Goal: Task Accomplishment & Management: Manage account settings

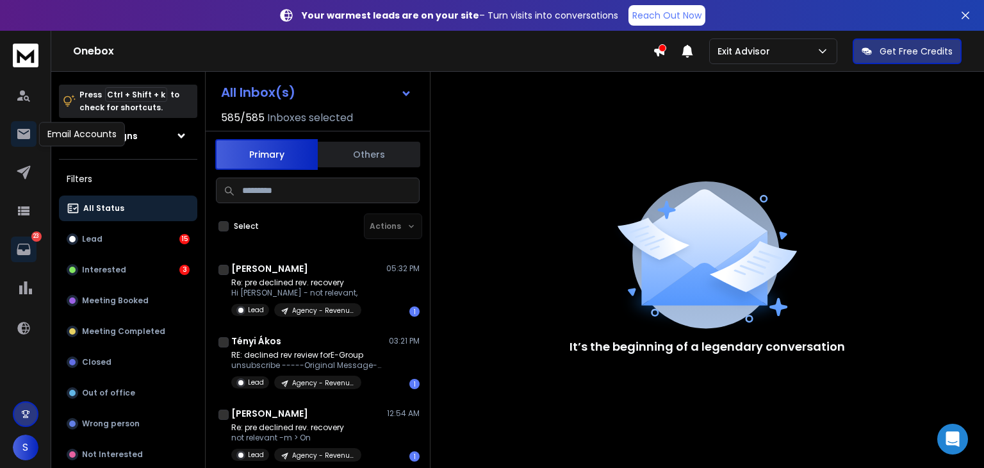
click at [31, 136] on link at bounding box center [24, 134] width 26 height 26
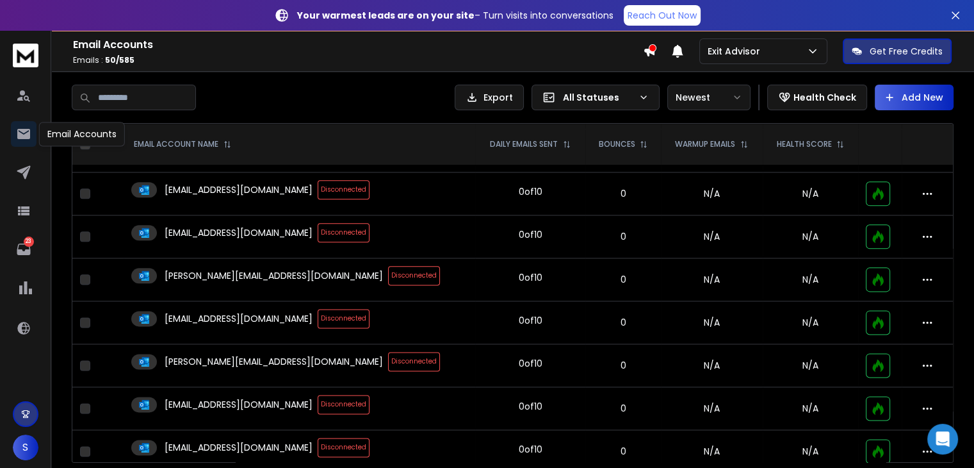
scroll to position [1835, 0]
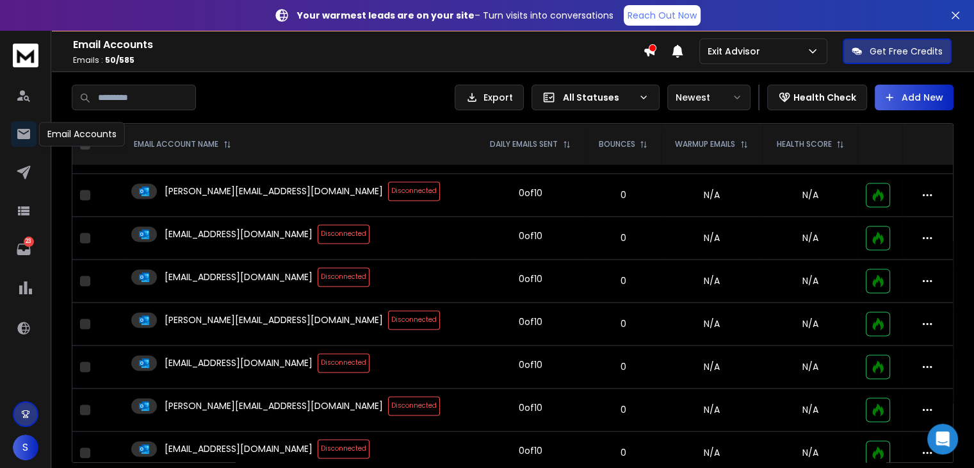
click at [618, 94] on p "All Statuses" at bounding box center [598, 97] width 70 height 13
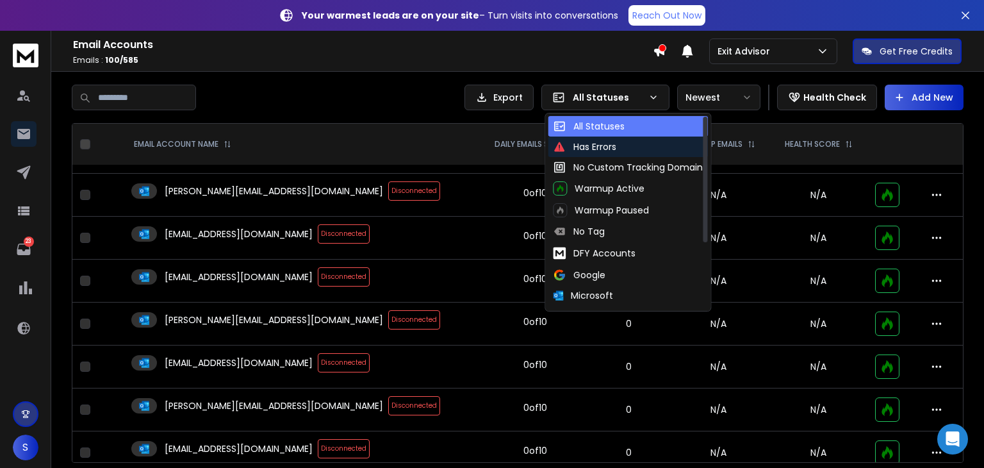
click at [623, 143] on div "Has Errors" at bounding box center [628, 146] width 160 height 20
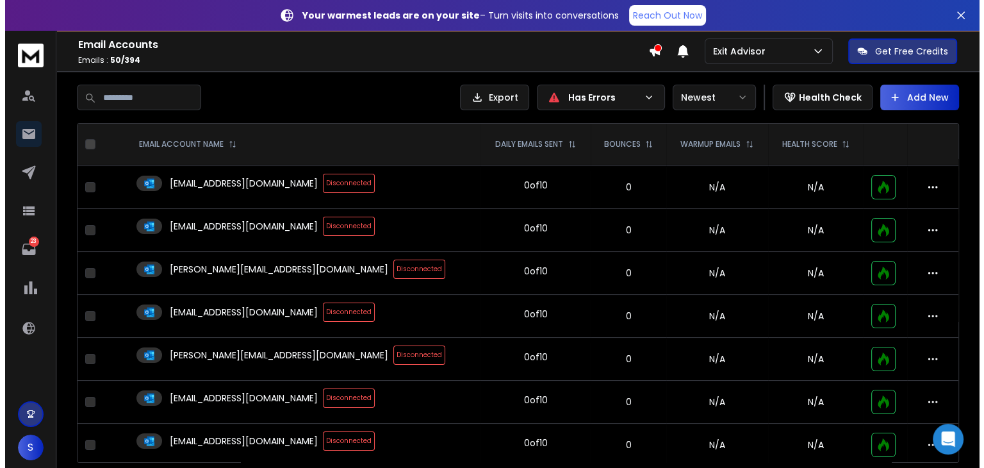
scroll to position [0, 0]
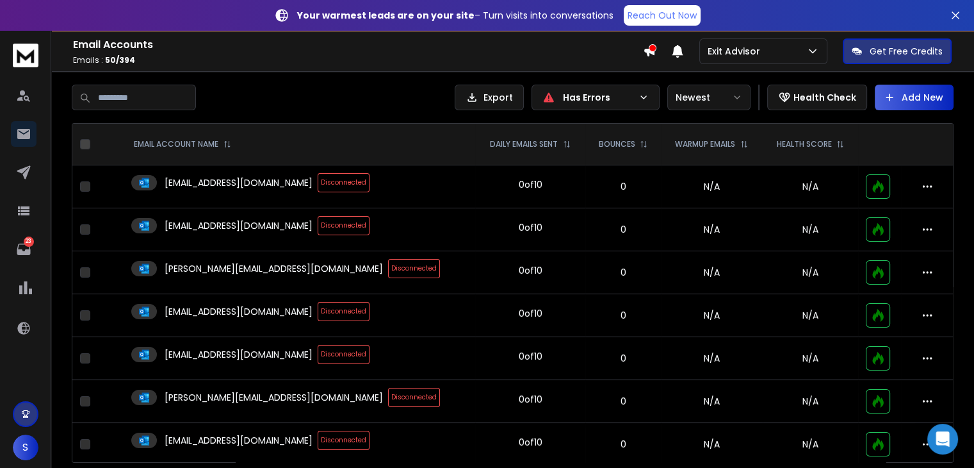
click at [295, 199] on td "meet.b@growthagencynetwork.com Disconnected" at bounding box center [300, 186] width 352 height 43
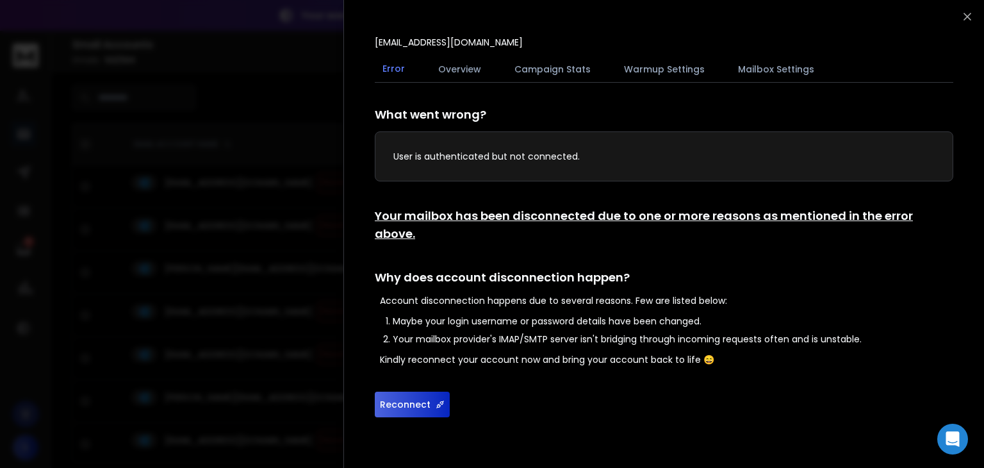
click at [410, 391] on button "Reconnect" at bounding box center [412, 404] width 75 height 26
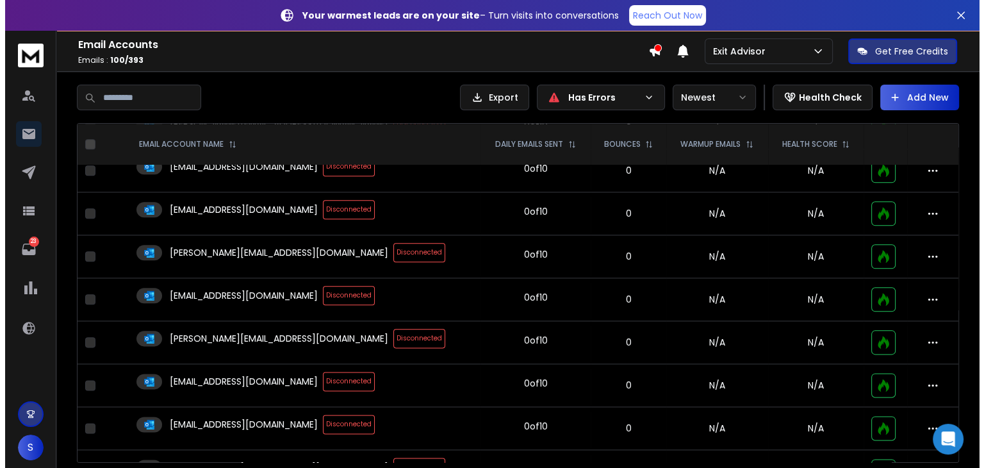
scroll to position [1305, 0]
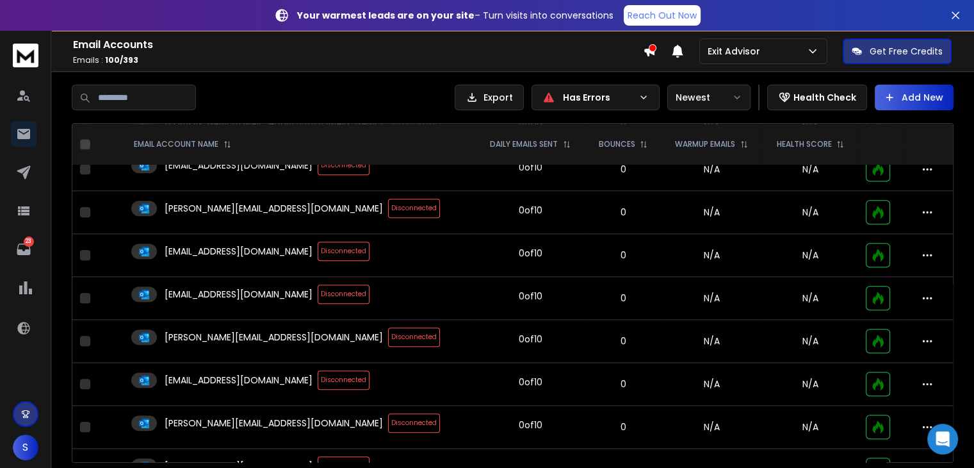
click at [179, 95] on input at bounding box center [134, 98] width 124 height 26
drag, startPoint x: 360, startPoint y: 193, endPoint x: 240, endPoint y: 194, distance: 120.4
click at [240, 199] on div "[PERSON_NAME][EMAIL_ADDRESS][DOMAIN_NAME] Disconnected" at bounding box center [299, 208] width 336 height 19
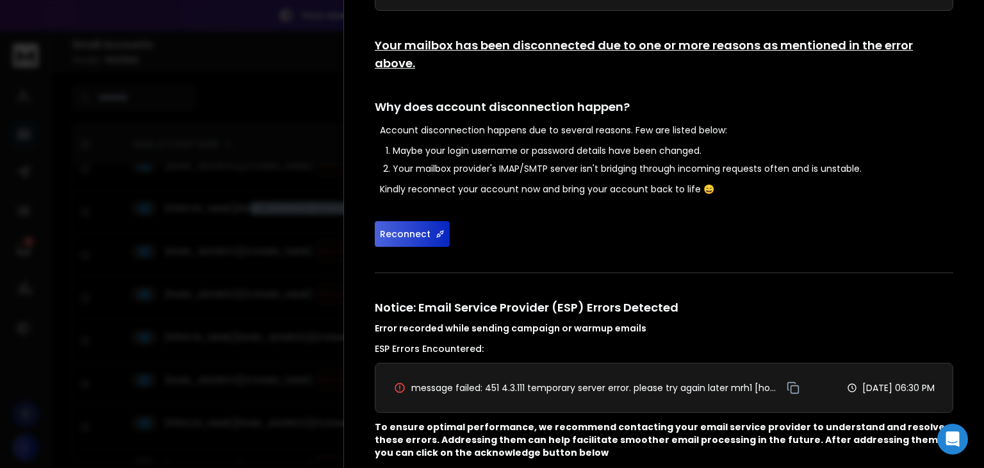
scroll to position [231, 0]
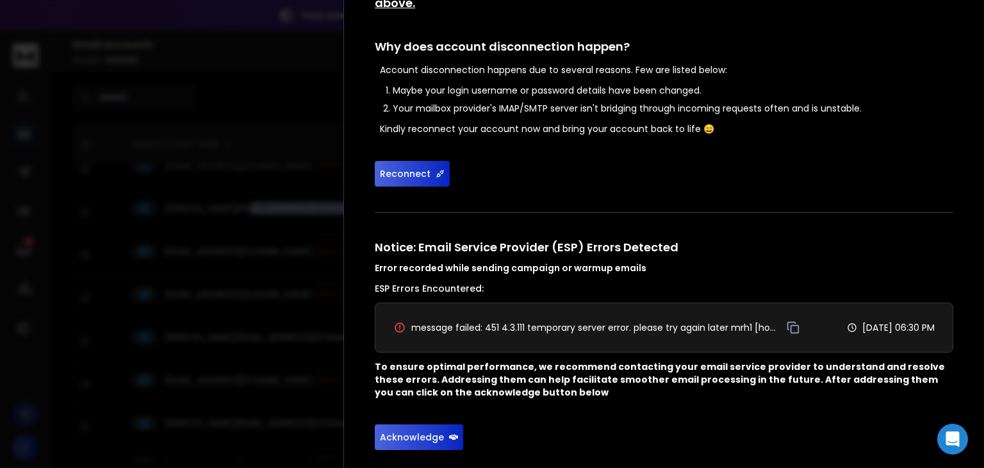
click at [412, 424] on button "Acknowledge" at bounding box center [419, 437] width 88 height 26
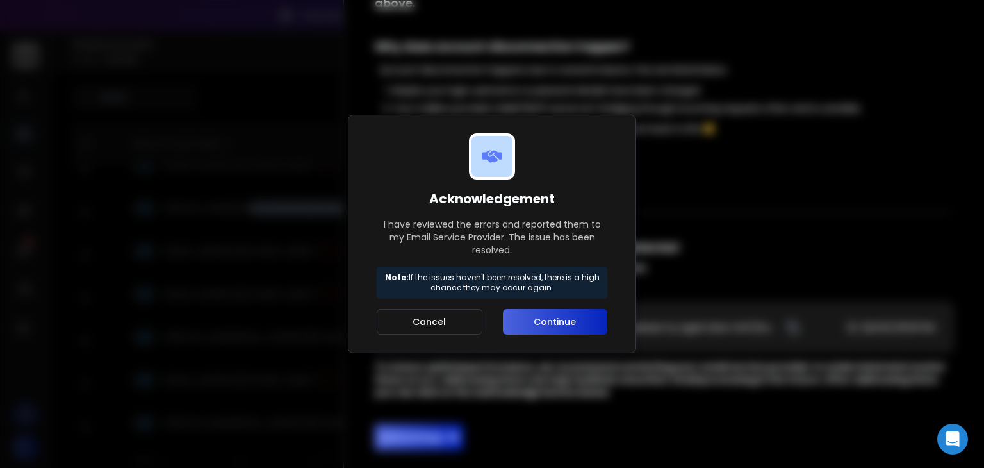
click at [528, 319] on button "Continue" at bounding box center [555, 322] width 104 height 26
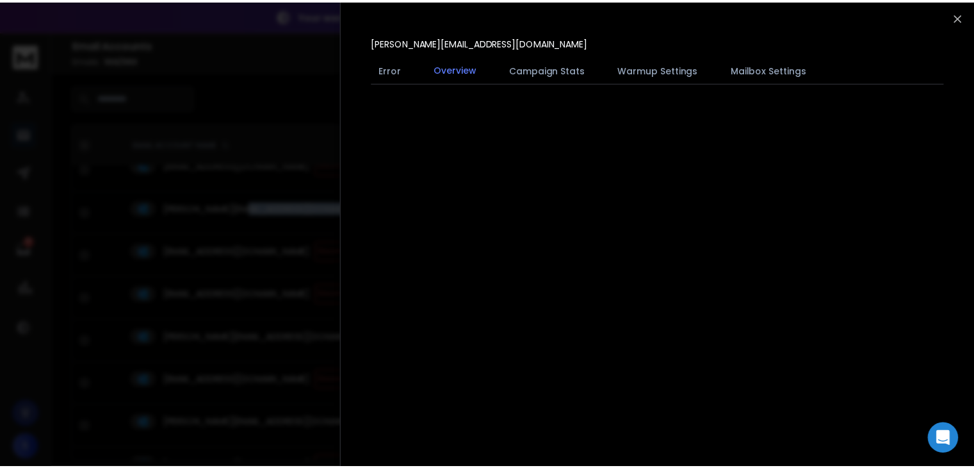
scroll to position [0, 0]
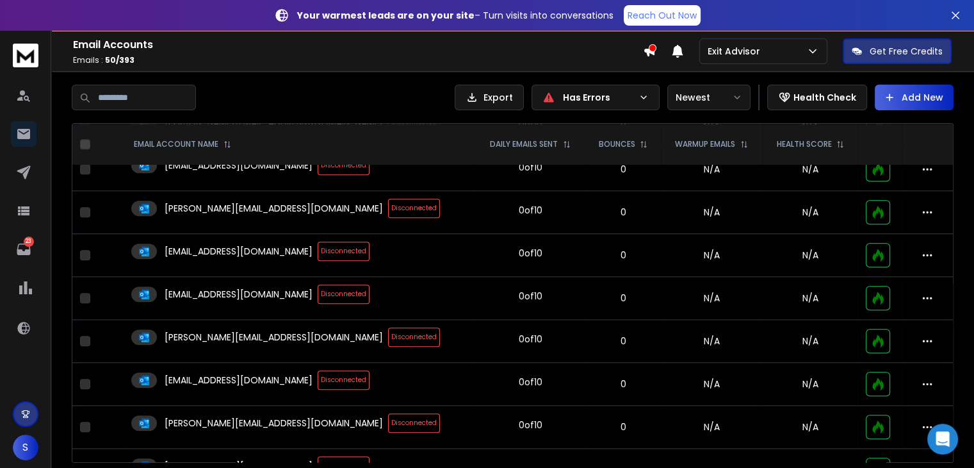
click at [327, 83] on div "Export Has Errors Newest Health Check Add New EMAIL ACCOUNT NAME DAILY EMAILS S…" at bounding box center [512, 273] width 923 height 403
